Goal: Navigation & Orientation: Find specific page/section

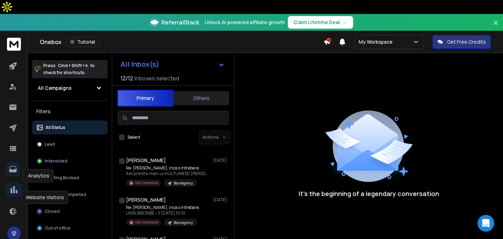
click at [15, 184] on icon at bounding box center [14, 189] width 10 height 10
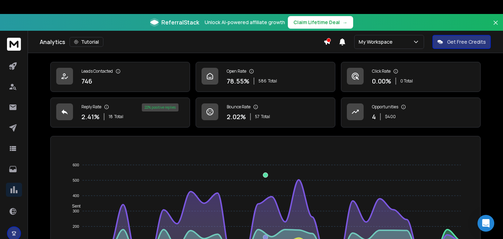
scroll to position [95, 0]
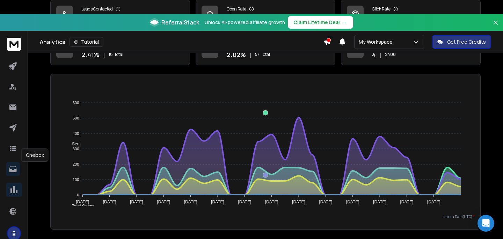
click at [12, 165] on icon at bounding box center [13, 169] width 8 height 8
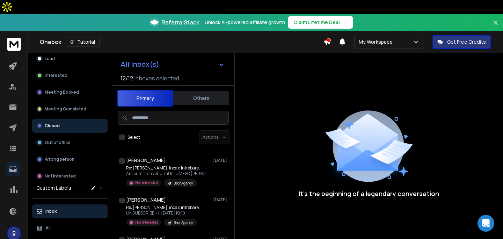
scroll to position [100, 0]
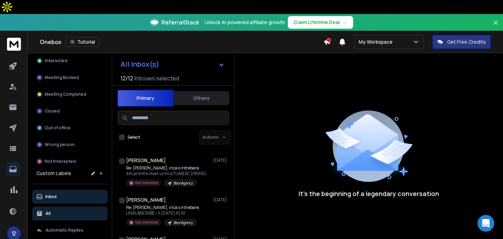
click at [55, 206] on button "All" at bounding box center [69, 213] width 75 height 14
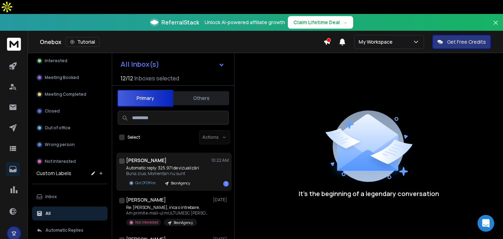
click at [180, 165] on p "Automatic reply: 325.971 de vizualizări" at bounding box center [162, 168] width 73 height 6
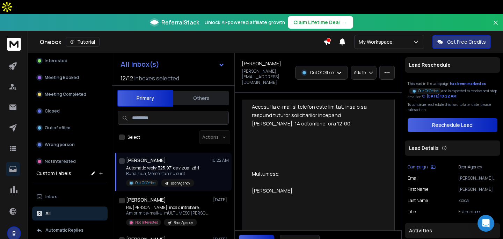
scroll to position [184, 0]
